Goal: Check status: Check status

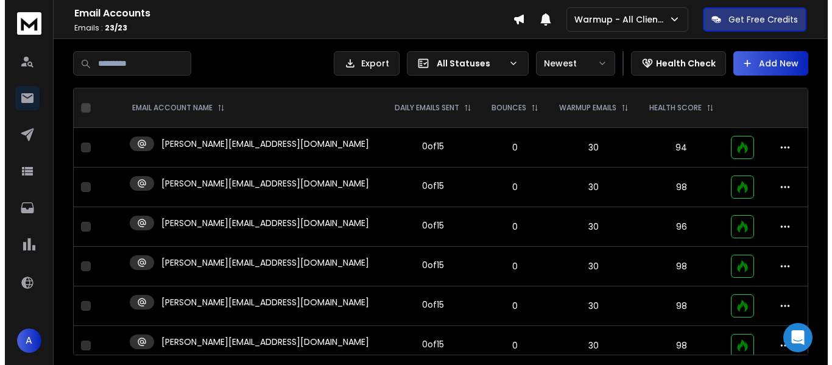
scroll to position [693, 0]
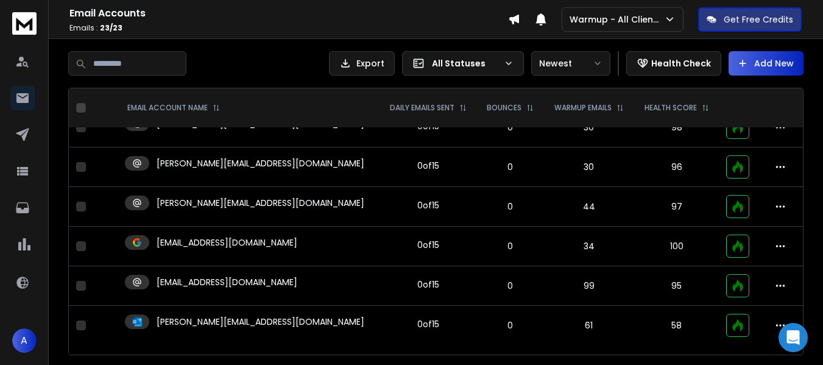
click at [674, 284] on td "95" at bounding box center [676, 286] width 85 height 40
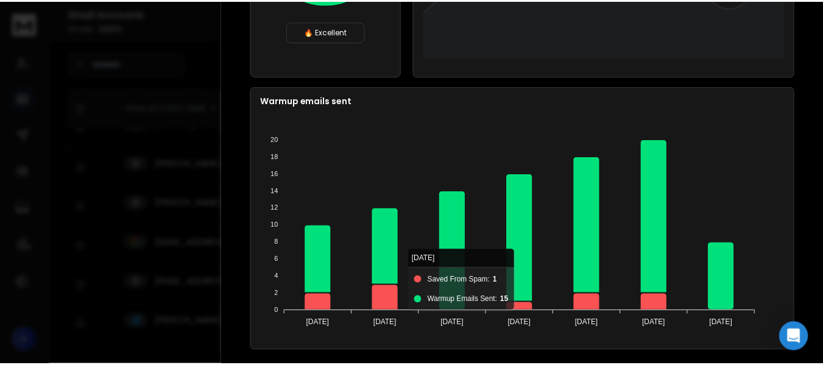
scroll to position [595, 0]
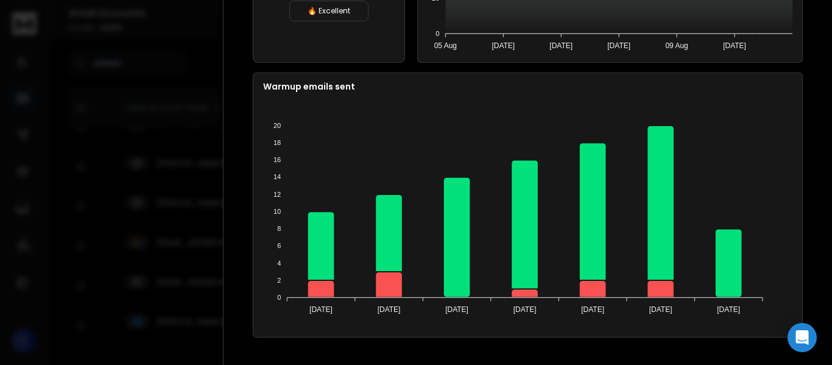
click at [191, 45] on div at bounding box center [416, 182] width 832 height 365
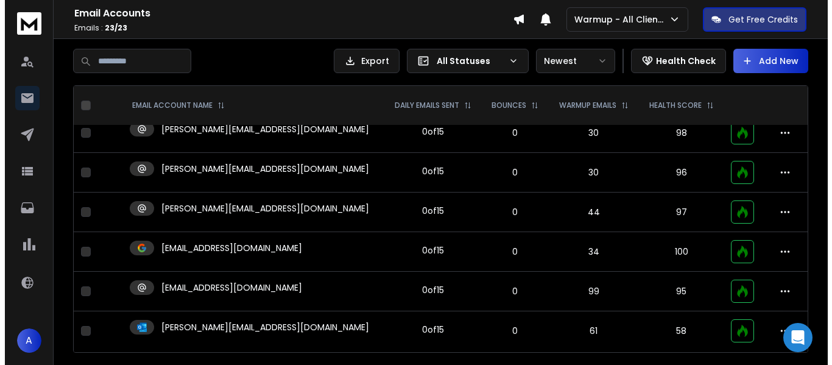
scroll to position [693, 0]
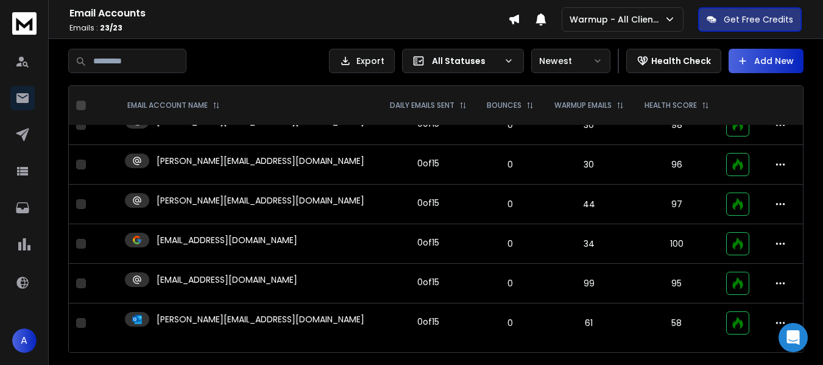
click at [655, 323] on td "58" at bounding box center [676, 323] width 85 height 40
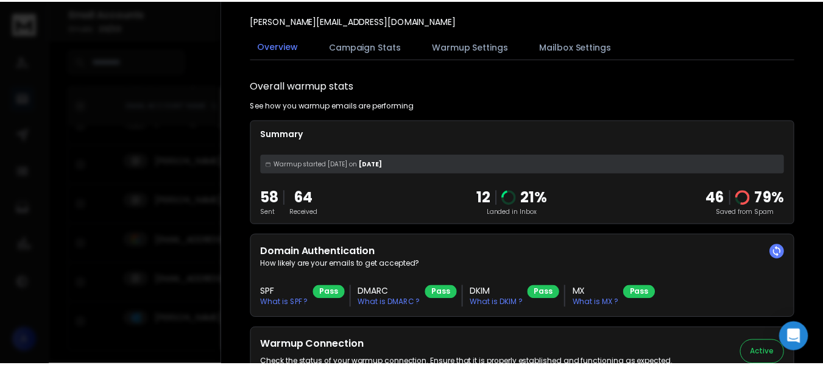
scroll to position [0, 0]
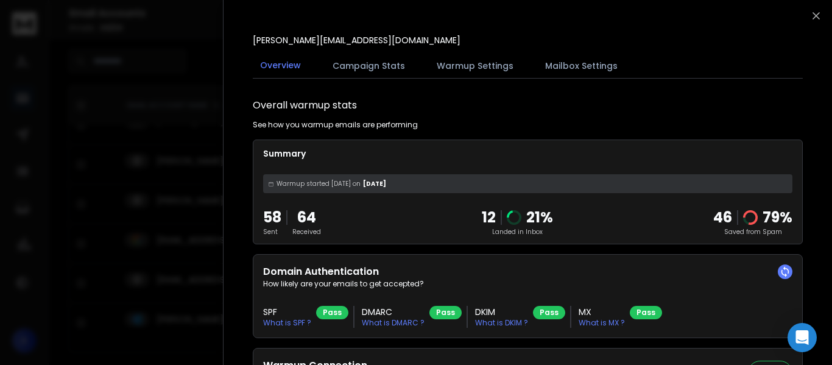
click at [186, 55] on div at bounding box center [416, 182] width 832 height 365
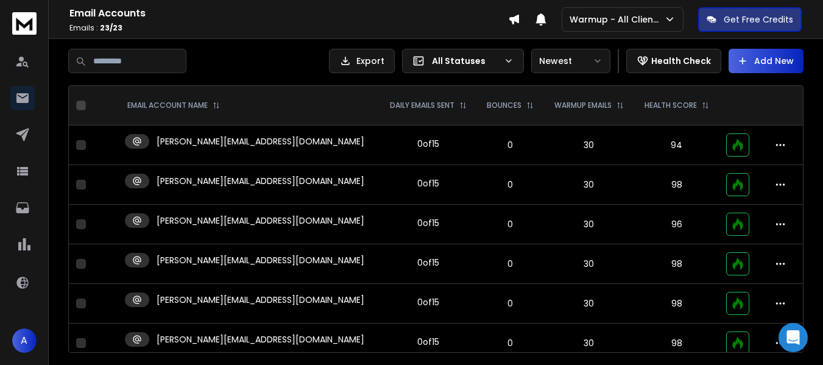
click at [333, 30] on p "Emails : 23 / 23" at bounding box center [288, 28] width 438 height 10
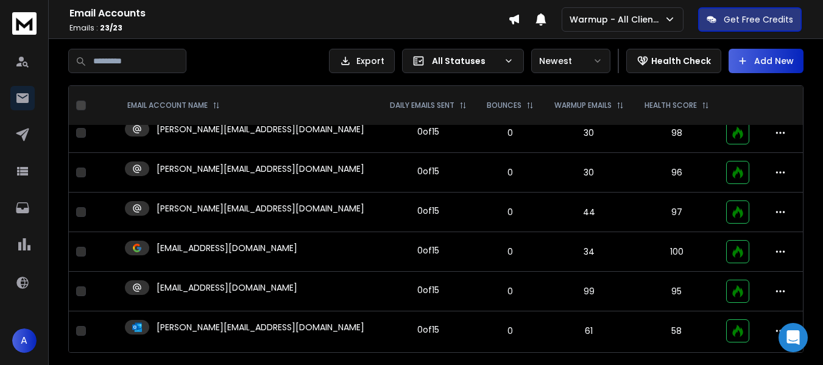
scroll to position [693, 0]
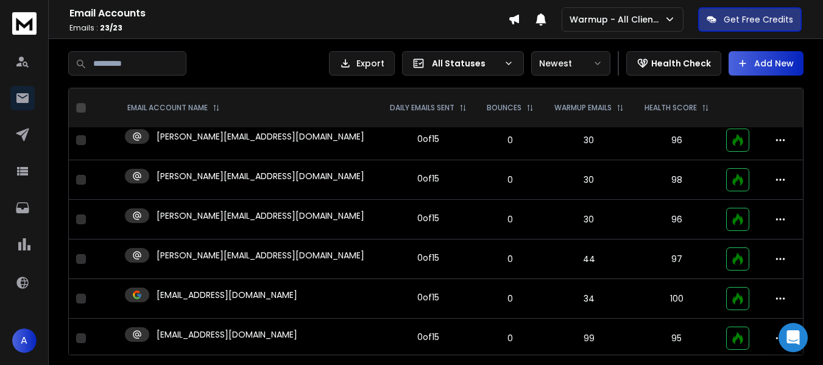
scroll to position [693, 0]
